Goal: Answer question/provide support: Share knowledge or assist other users

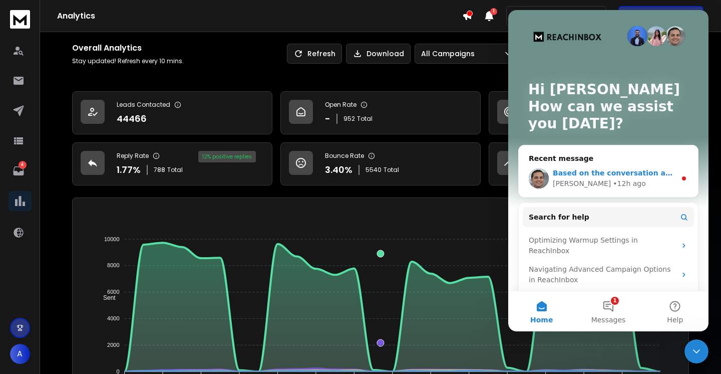
click at [626, 182] on div "[PERSON_NAME] • 12h ago" at bounding box center [614, 183] width 123 height 11
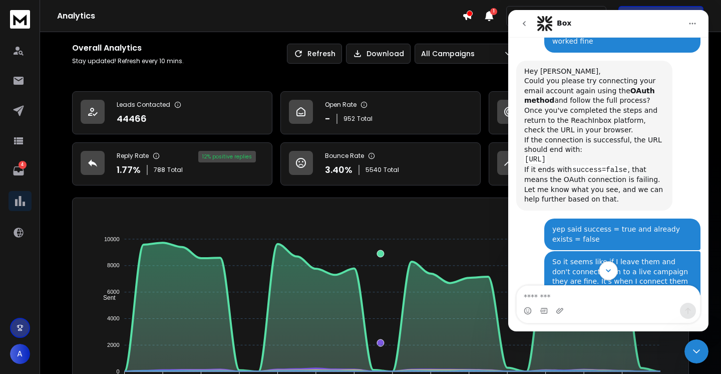
click at [611, 272] on icon "Scroll to bottom" at bounding box center [608, 270] width 9 height 9
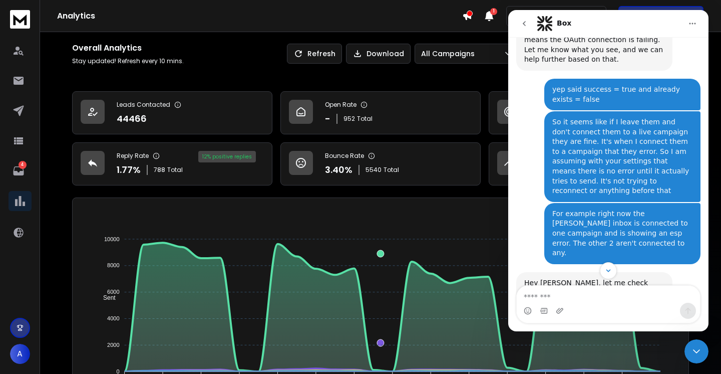
scroll to position [6139, 0]
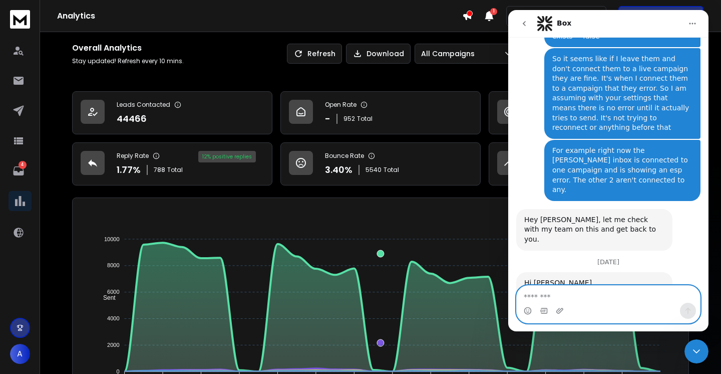
click at [544, 296] on textarea "Message…" at bounding box center [608, 294] width 183 height 17
type textarea "*"
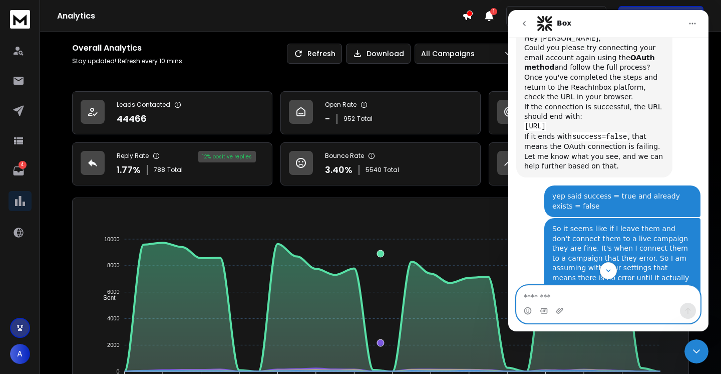
scroll to position [5967, 0]
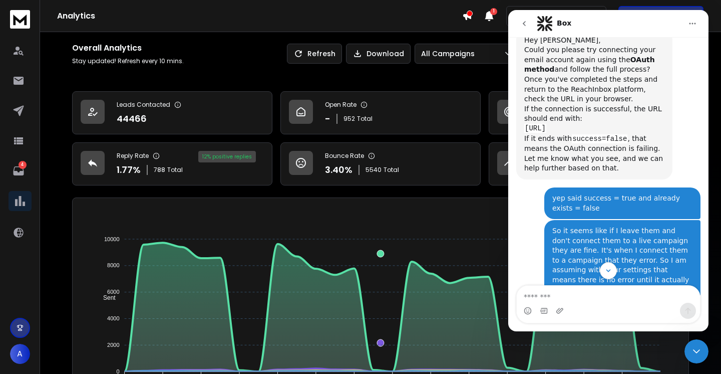
drag, startPoint x: 524, startPoint y: 71, endPoint x: 583, endPoint y: 209, distance: 149.9
copy div "Hi [PERSON_NAME], ​ I’ve reviewed the issue, and it seems that the error you’re…"
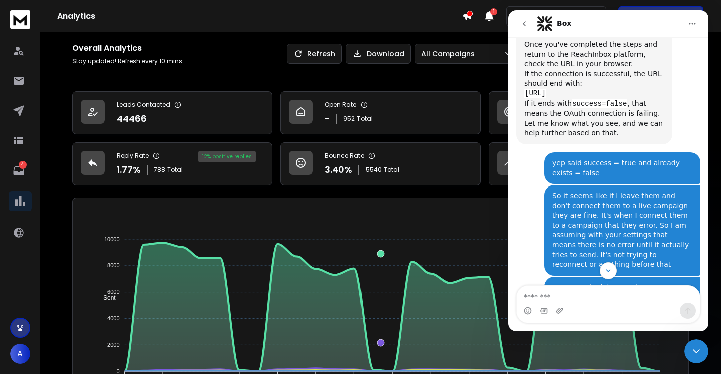
scroll to position [5991, 0]
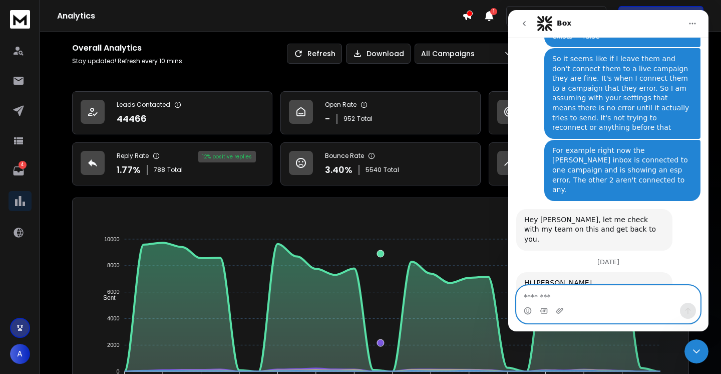
click at [540, 296] on textarea "Message…" at bounding box center [608, 294] width 183 height 17
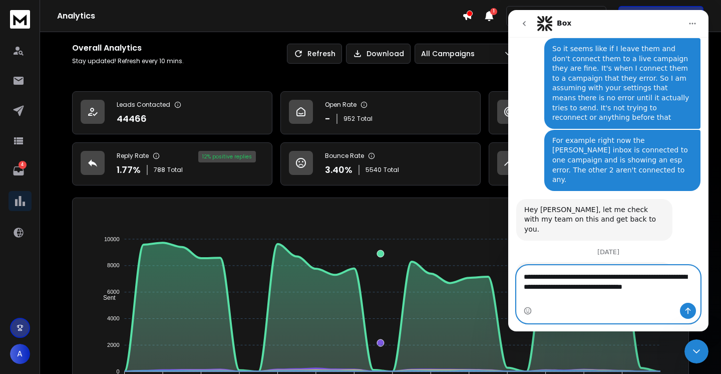
scroll to position [6159, 0]
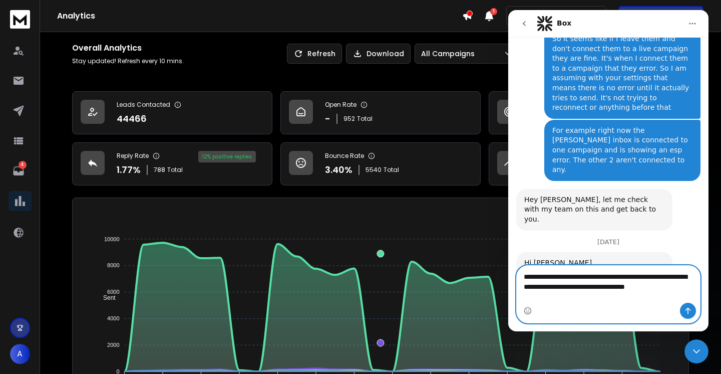
type textarea "**********"
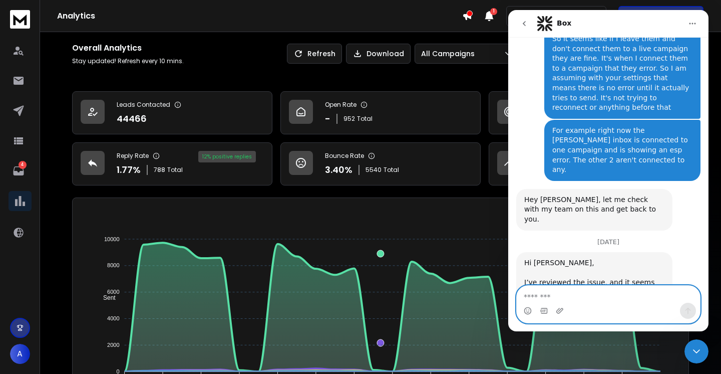
scroll to position [6189, 0]
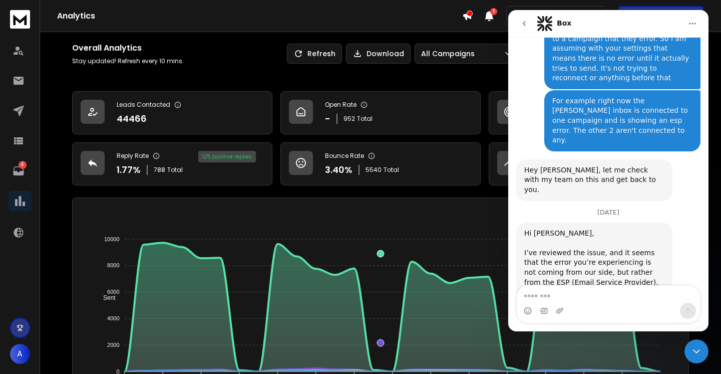
click at [698, 350] on icon "Close Intercom Messenger" at bounding box center [697, 351] width 12 height 12
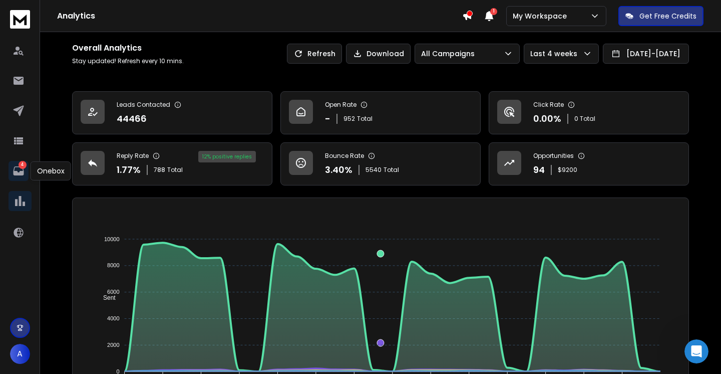
click at [15, 173] on icon at bounding box center [18, 170] width 11 height 9
